Goal: Communication & Community: Answer question/provide support

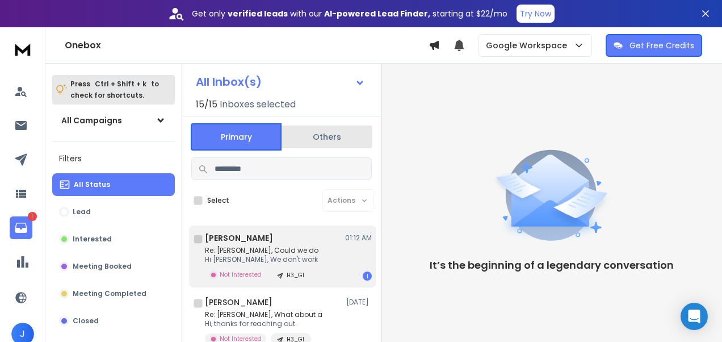
click at [292, 243] on div "Aizhan Arinova 01:12 AM" at bounding box center [288, 237] width 167 height 11
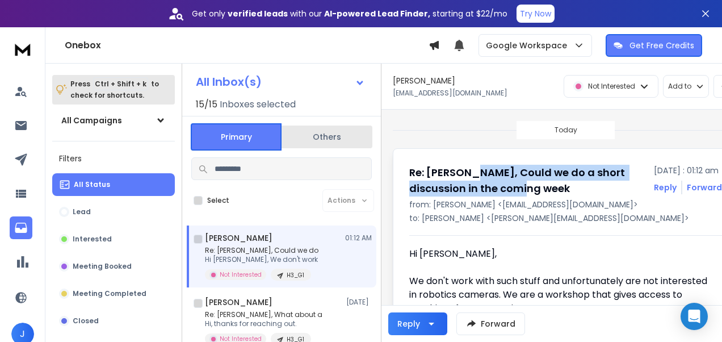
drag, startPoint x: 468, startPoint y: 174, endPoint x: 577, endPoint y: 190, distance: 110.1
click at [577, 190] on h1 "Re: Aizhan, Could we do a short discussion in the coming week" at bounding box center [528, 181] width 238 height 32
copy h1 "Could we do a short discussion in the coming week"
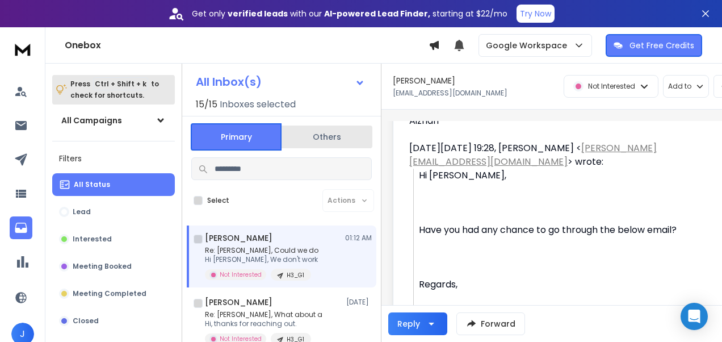
scroll to position [242, 0]
drag, startPoint x: 418, startPoint y: 226, endPoint x: 686, endPoint y: 231, distance: 268.6
copy blockquote "Have you had any chance to go through the below email?"
click at [461, 78] on div "Aizhan Arinova Aizhan Arinova aizhan.arinova@maker-space.de" at bounding box center [475, 86] width 164 height 23
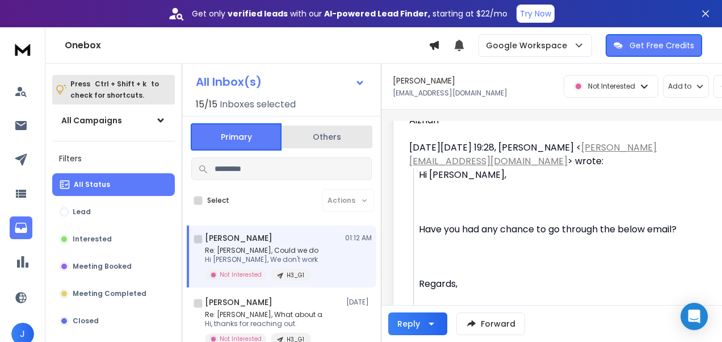
click at [461, 78] on div "Aizhan Arinova Aizhan Arinova aizhan.arinova@maker-space.de" at bounding box center [475, 86] width 164 height 23
copy div "Aizhan Arinova Aizhan Arinova"
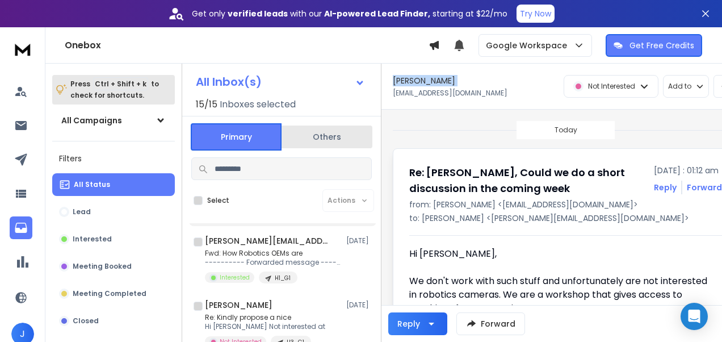
scroll to position [508, 0]
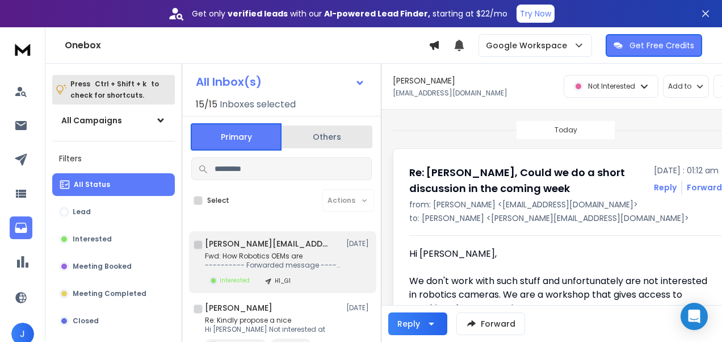
click at [325, 254] on p "Fwd: How Robotics OEMs are" at bounding box center [273, 256] width 136 height 9
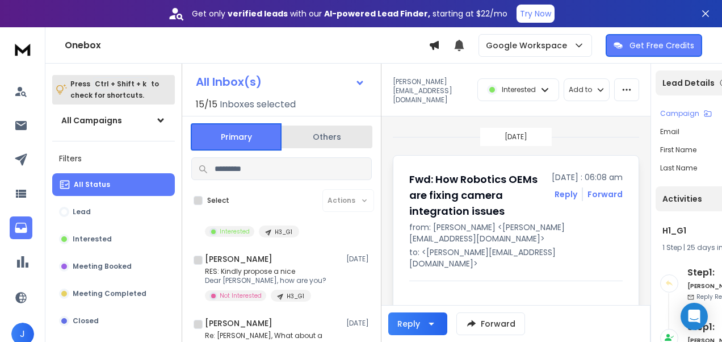
scroll to position [236, 0]
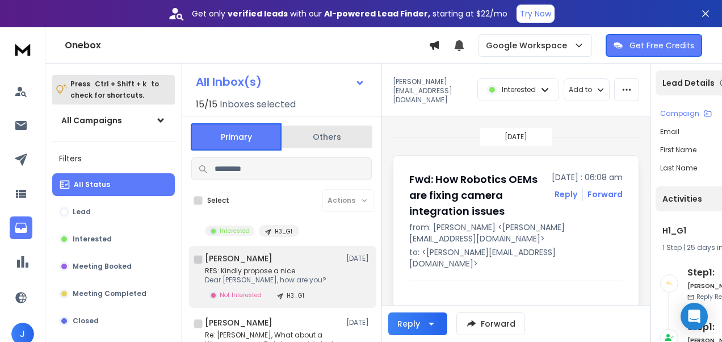
click at [328, 273] on div "RES: Kindly propose a nice Dear Katie, how are you? Not Interested H3_G1" at bounding box center [288, 283] width 167 height 35
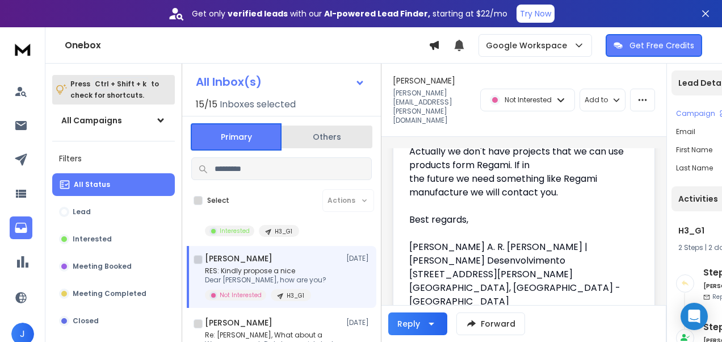
scroll to position [0, 0]
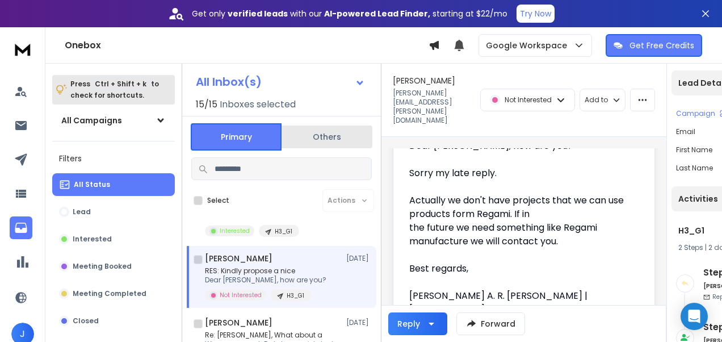
scroll to position [174, 0]
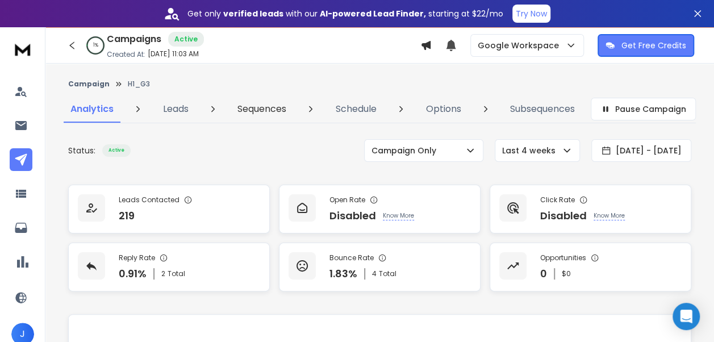
click at [275, 112] on p "Sequences" at bounding box center [261, 109] width 49 height 14
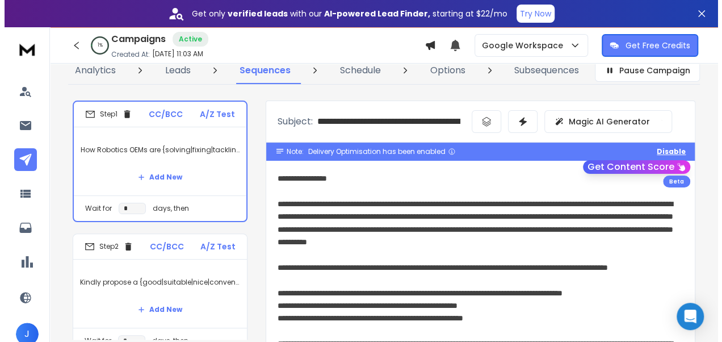
scroll to position [40, 0]
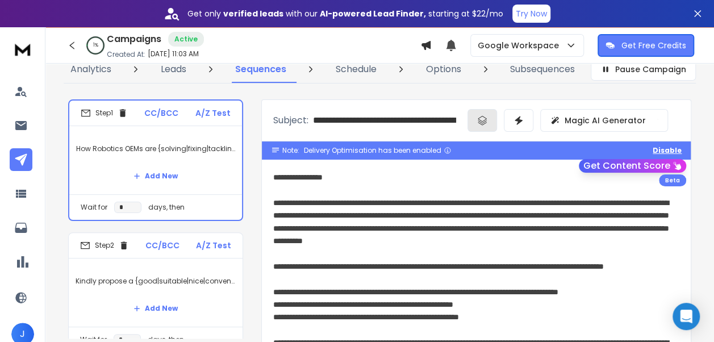
click at [487, 118] on icon at bounding box center [482, 119] width 9 height 6
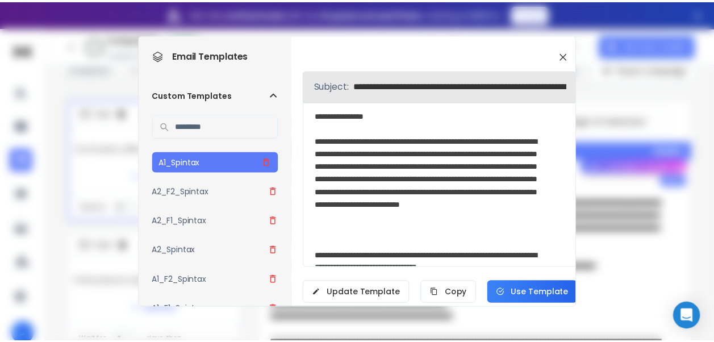
scroll to position [0, 0]
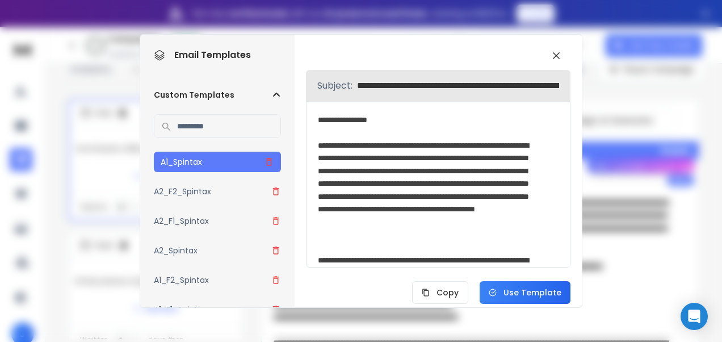
click at [563, 56] on div at bounding box center [438, 55] width 265 height 28
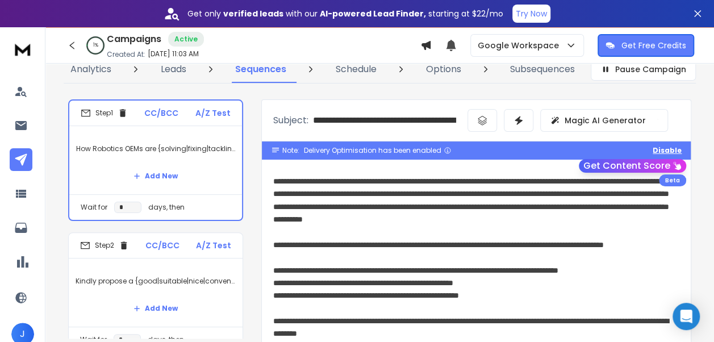
scroll to position [22, 0]
click at [75, 36] on button at bounding box center [72, 45] width 15 height 23
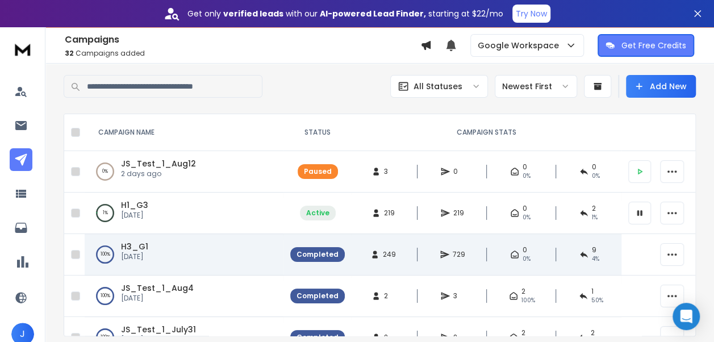
click at [191, 244] on div "100 % H3_G1 5 days ago" at bounding box center [184, 254] width 176 height 27
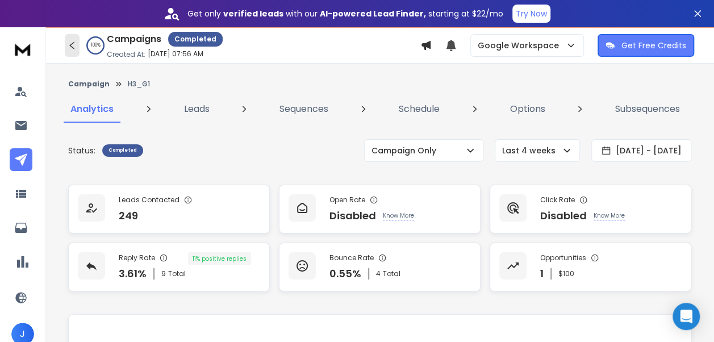
click at [70, 45] on icon at bounding box center [71, 44] width 5 height 7
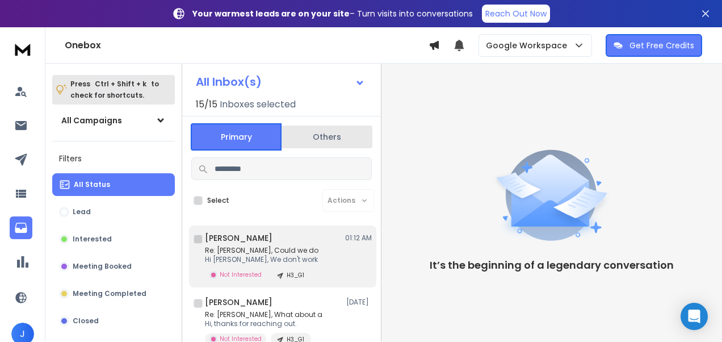
click at [274, 240] on div "[PERSON_NAME] 01:12 AM" at bounding box center [288, 237] width 167 height 11
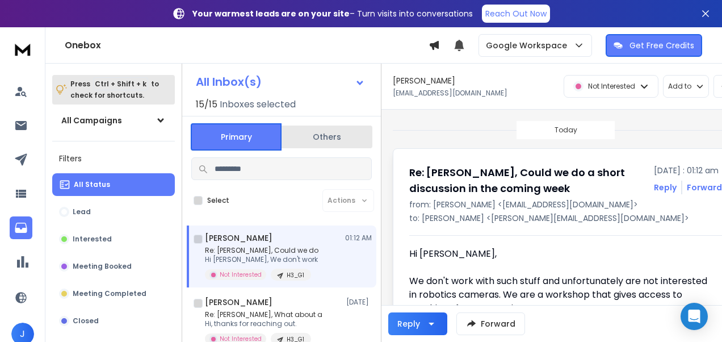
click at [514, 90] on div "Aizhan Arinova Aizhan Arinova aizhan.arinova@maker-space.de" at bounding box center [475, 86] width 164 height 23
copy p "aizhan.arinova@maker-space.de"
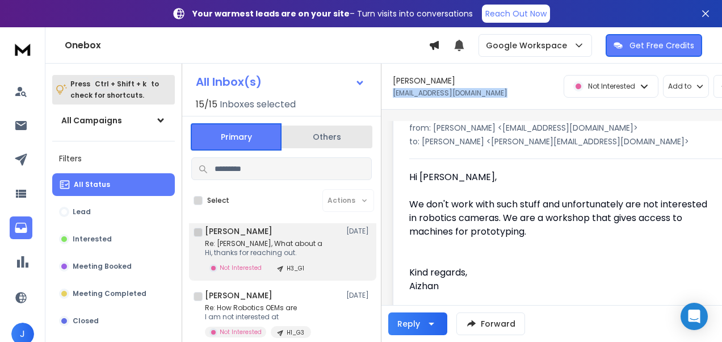
scroll to position [73, 0]
click at [316, 249] on div "Re: Guillaume, What about a Hi, thanks for reaching out. Not Interested H3_G1" at bounding box center [288, 254] width 167 height 35
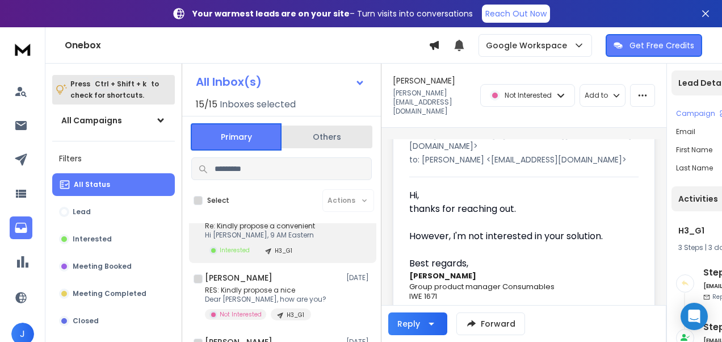
scroll to position [217, 0]
click at [317, 285] on div "RES: Kindly propose a nice Dear Katie, how are you? Not Interested H3_G1" at bounding box center [288, 302] width 167 height 35
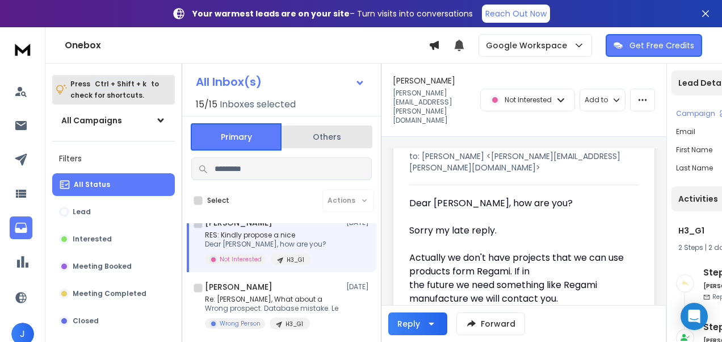
scroll to position [0, 0]
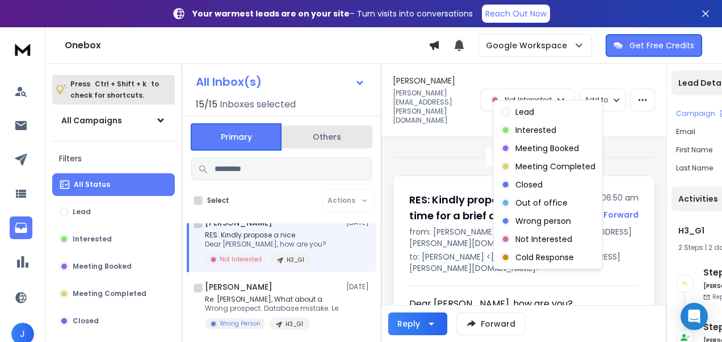
click at [566, 95] on icon at bounding box center [560, 99] width 9 height 9
click at [576, 249] on div "Cold Response" at bounding box center [548, 257] width 104 height 18
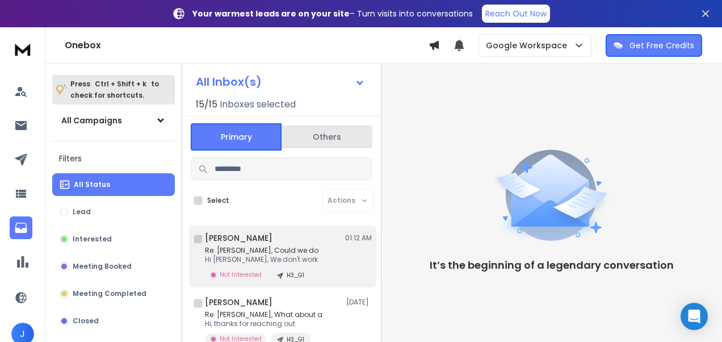
click at [263, 249] on p "Re: [PERSON_NAME], Could we do" at bounding box center [262, 250] width 114 height 9
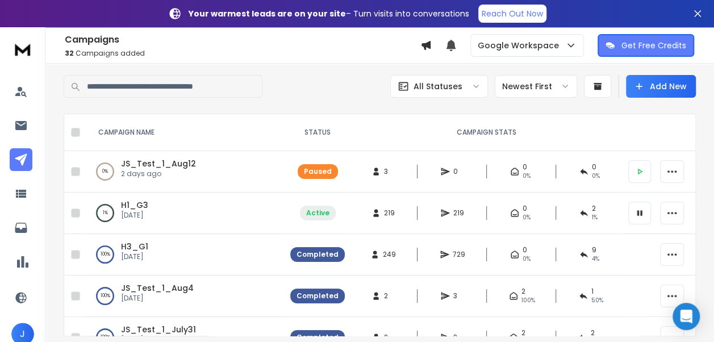
click at [315, 42] on h1 "Campaigns" at bounding box center [242, 40] width 355 height 14
